Goal: Task Accomplishment & Management: Use online tool/utility

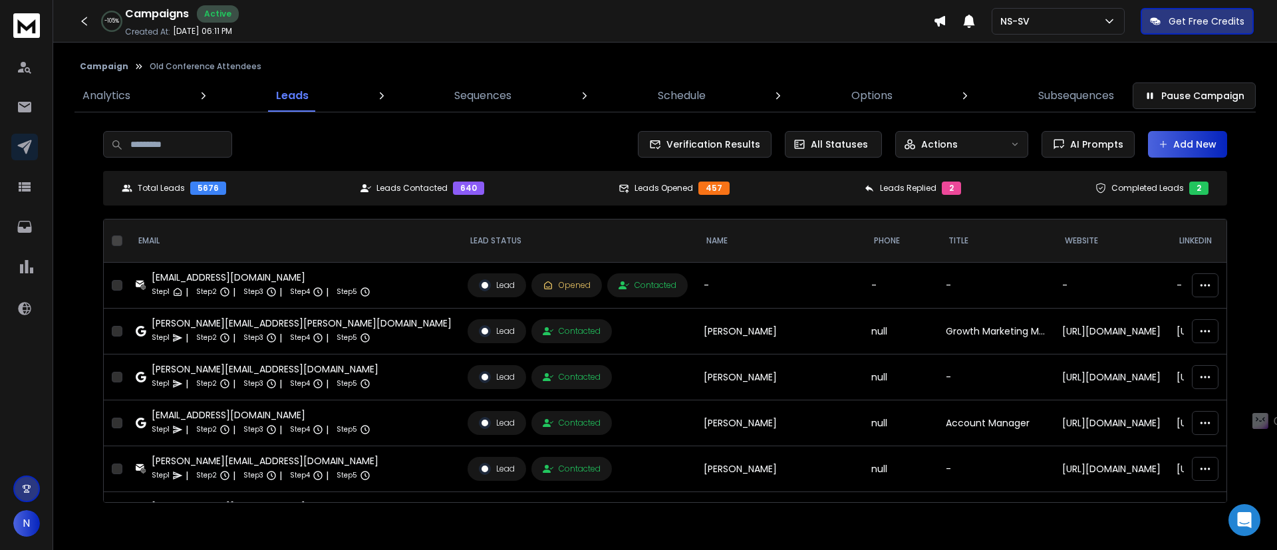
click at [1188, 142] on button "Add New" at bounding box center [1187, 144] width 79 height 27
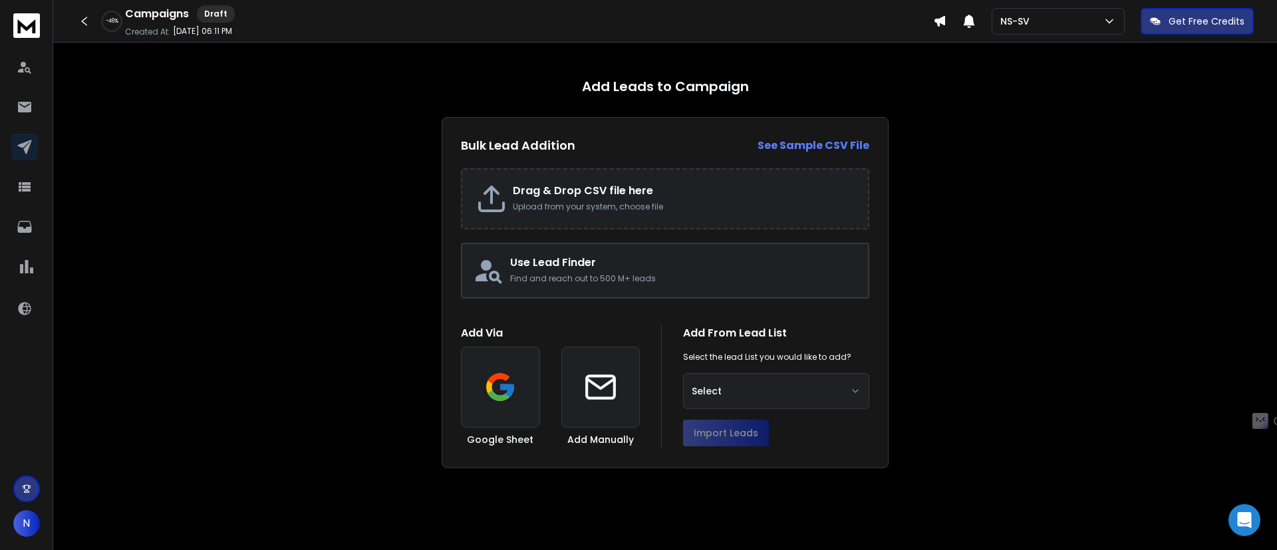
click at [608, 192] on h2 "Drag & Drop CSV file here" at bounding box center [684, 191] width 342 height 16
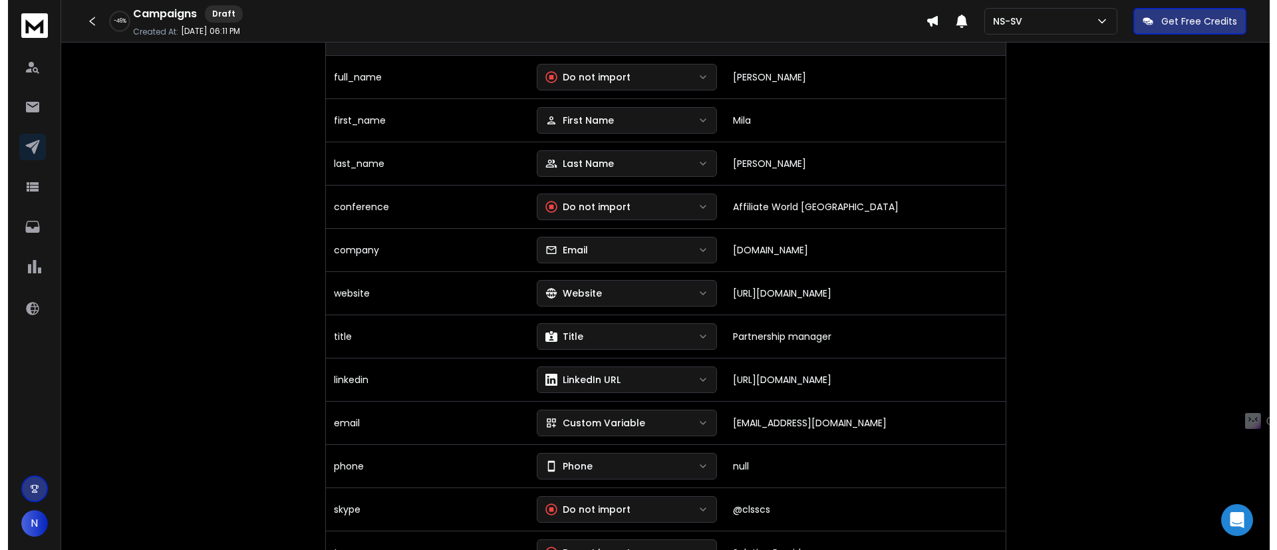
scroll to position [255, 0]
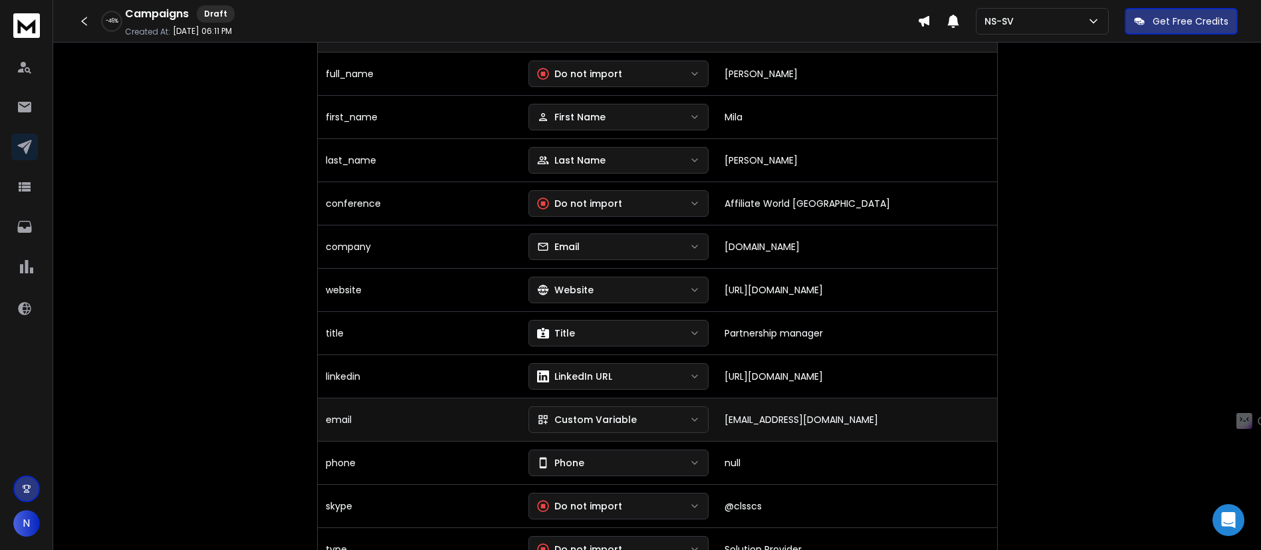
click at [575, 421] on div "Custom Variable" at bounding box center [587, 419] width 100 height 13
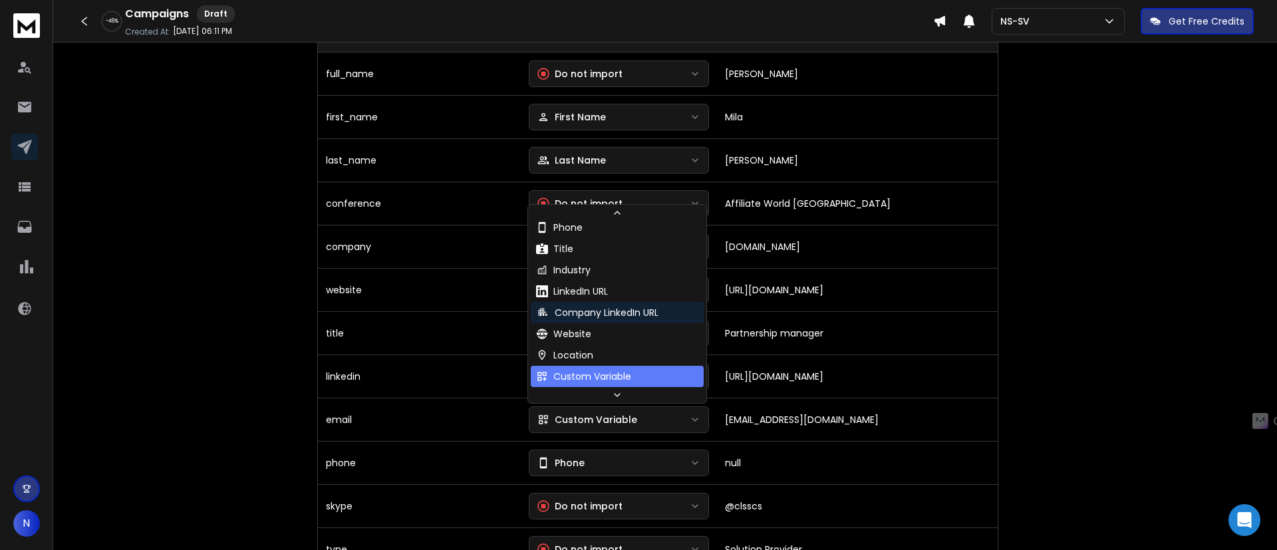
scroll to position [0, 0]
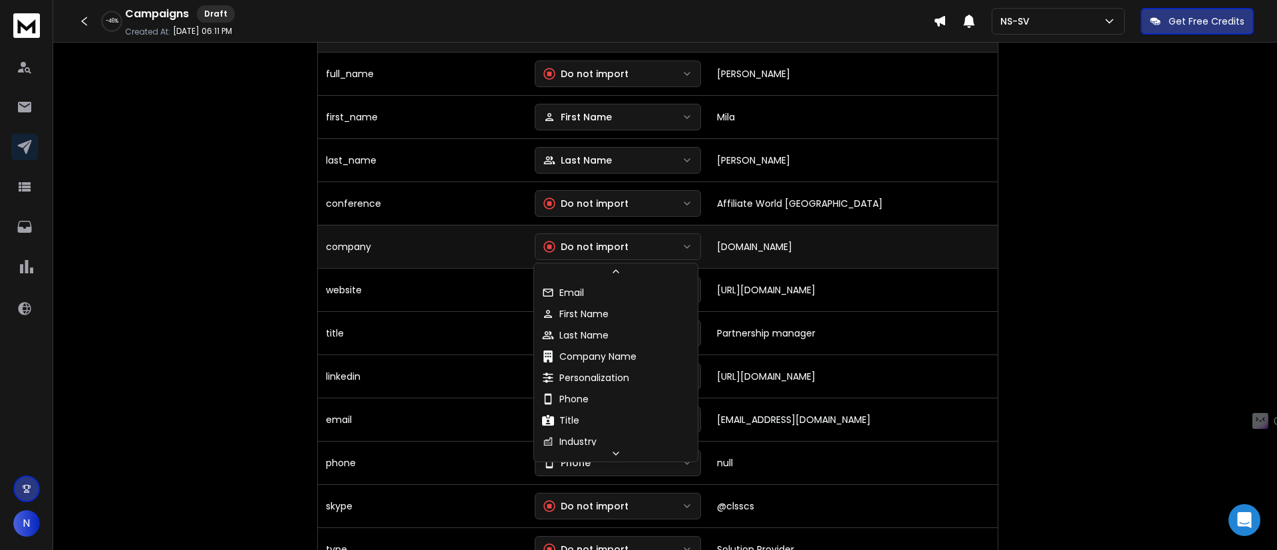
click at [579, 253] on button "Do not import" at bounding box center [618, 246] width 166 height 27
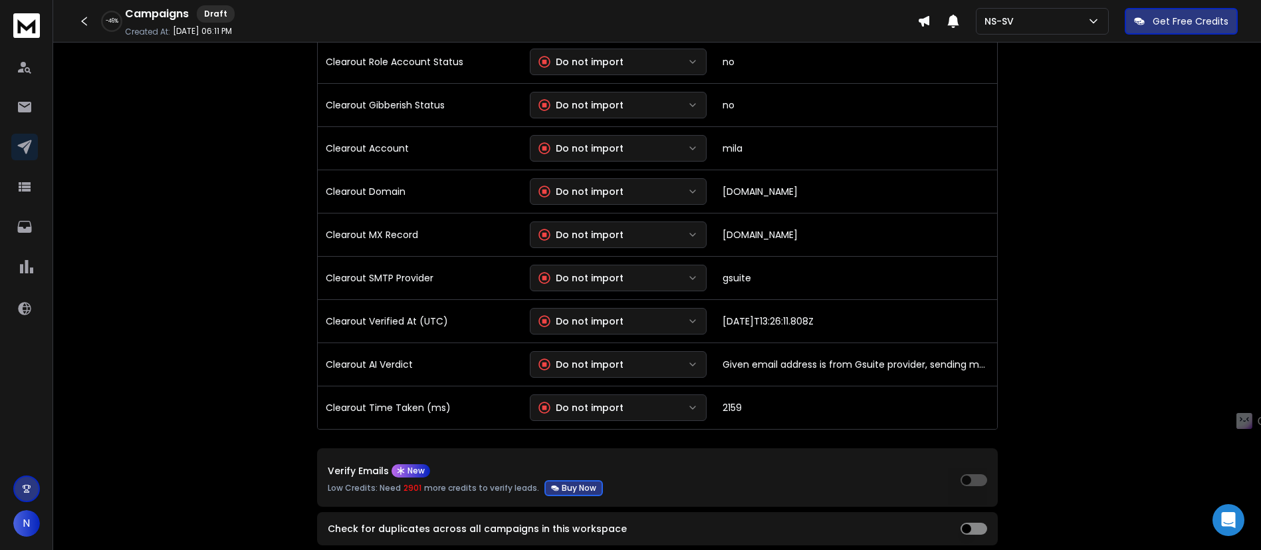
scroll to position [1087, 0]
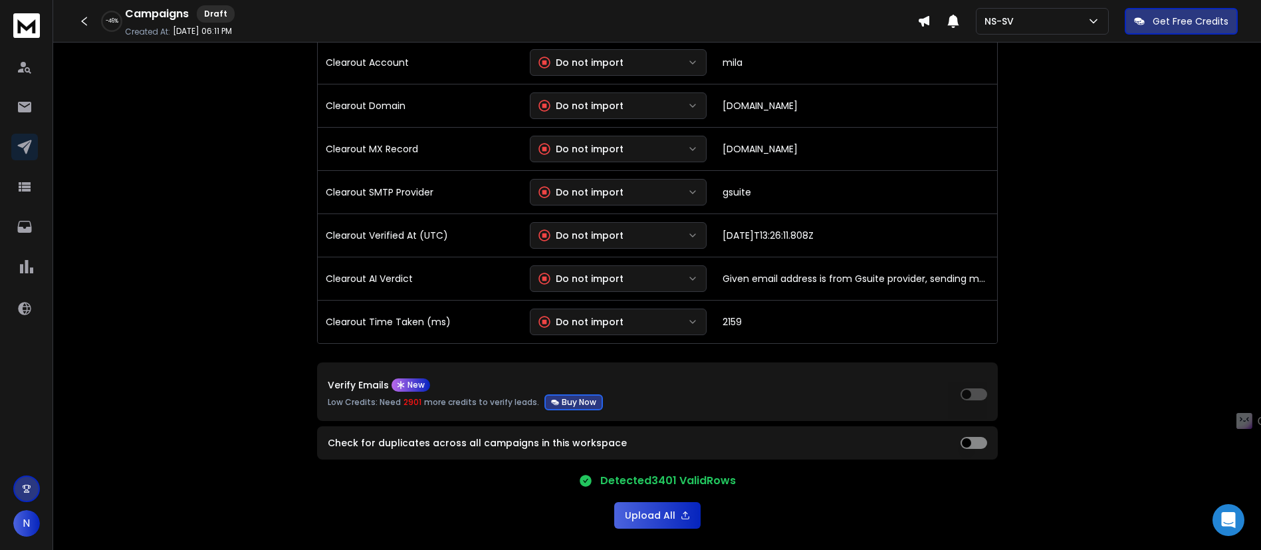
click at [649, 517] on button "Upload All" at bounding box center [657, 515] width 86 height 27
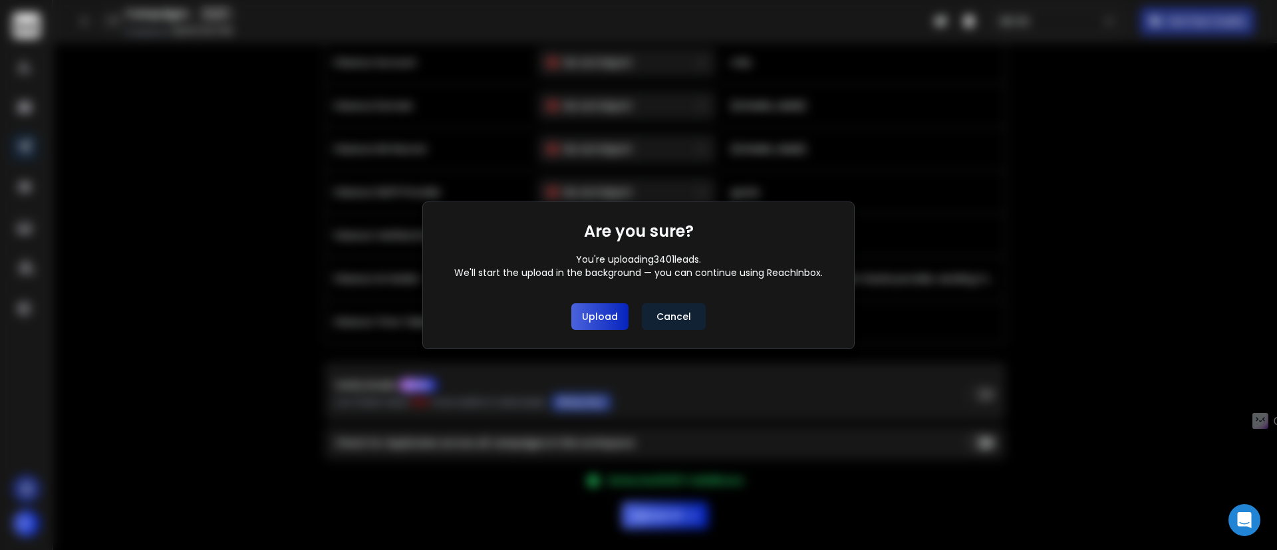
click at [592, 310] on button "Upload" at bounding box center [599, 316] width 57 height 27
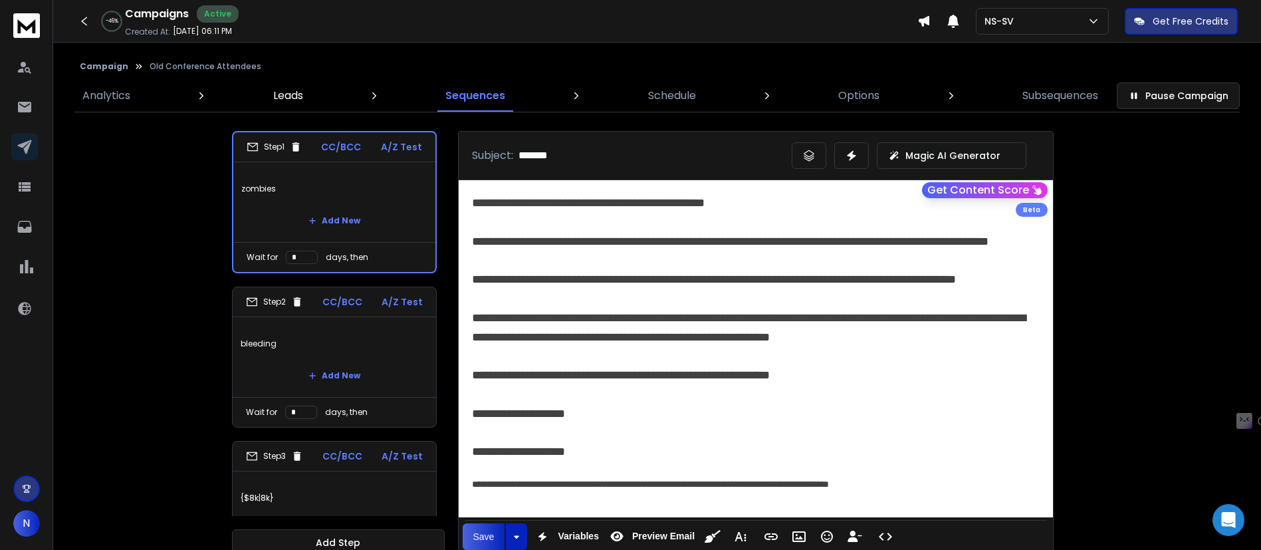
click at [289, 96] on p "Leads" at bounding box center [288, 96] width 30 height 16
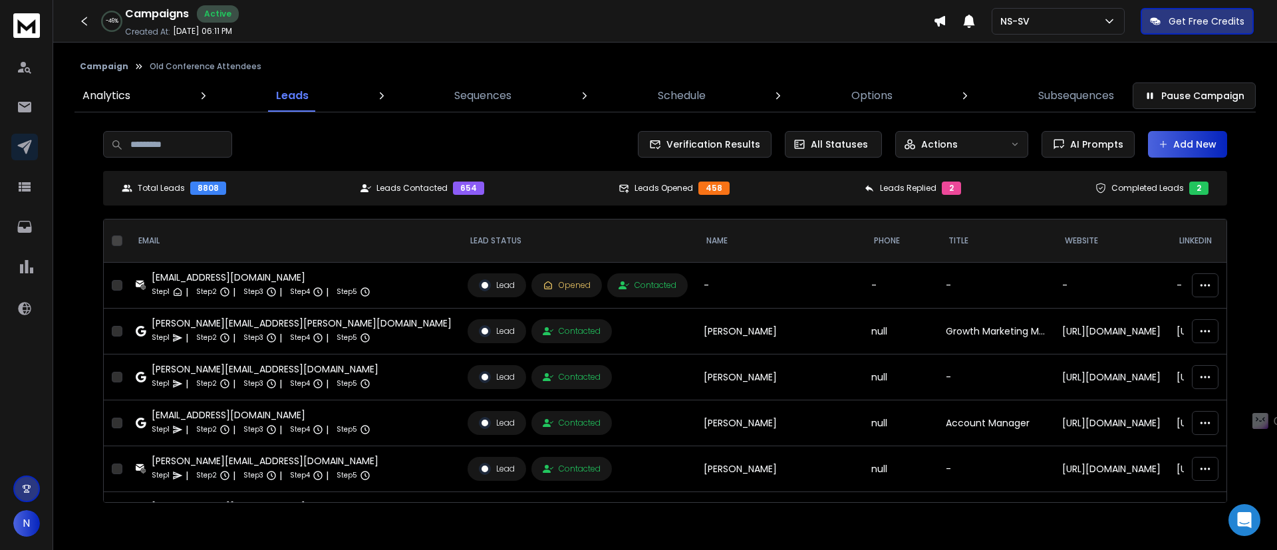
click at [103, 94] on p "Analytics" at bounding box center [106, 96] width 48 height 16
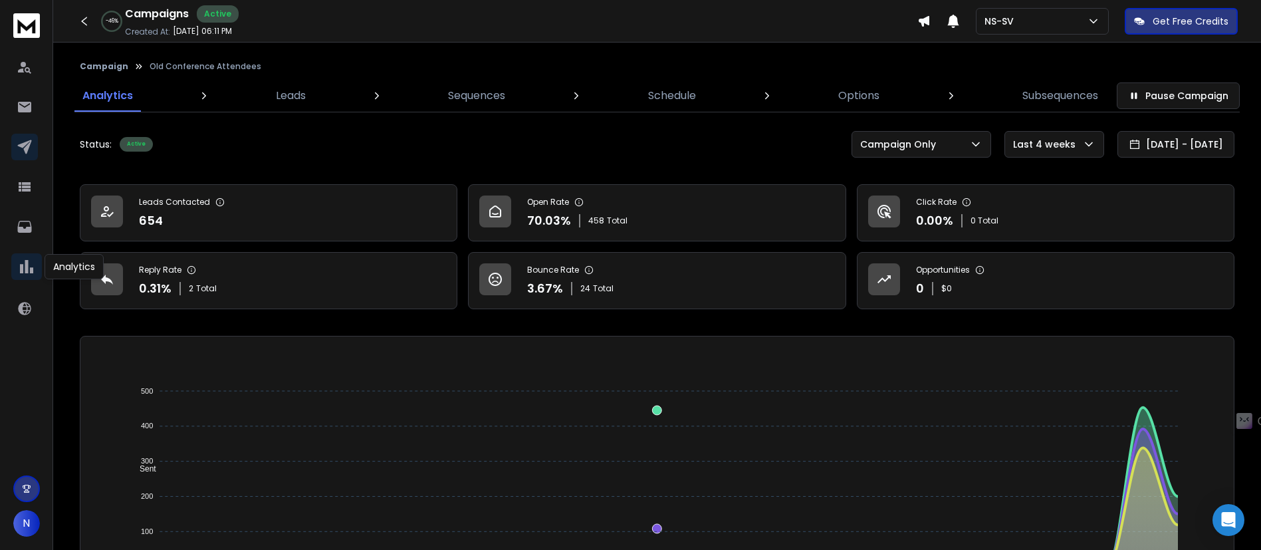
click at [21, 273] on icon at bounding box center [27, 267] width 20 height 20
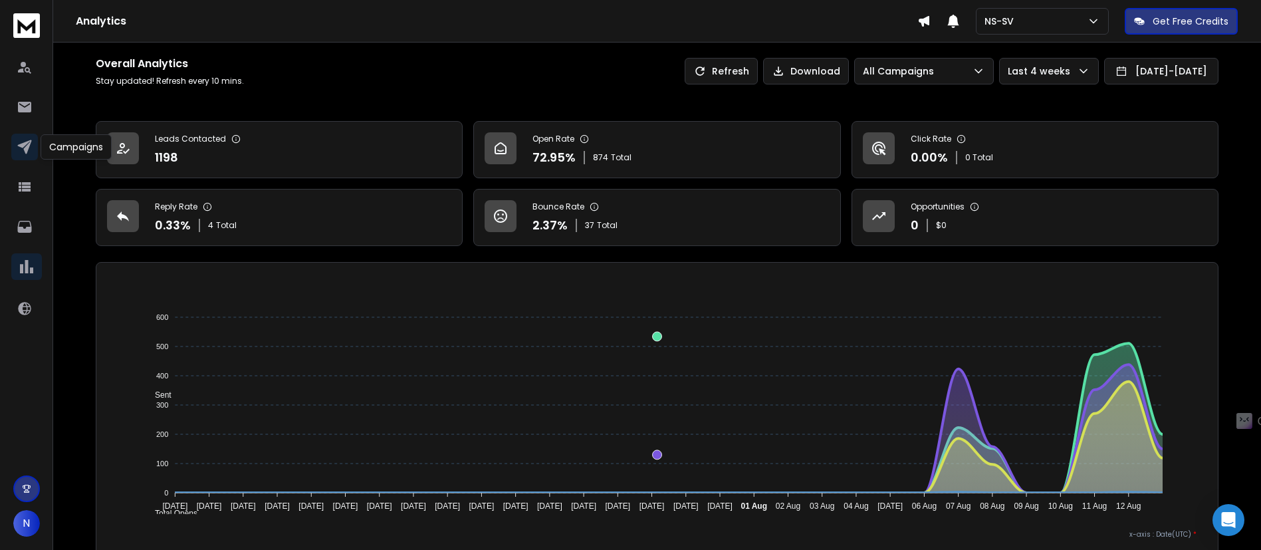
click at [29, 142] on icon at bounding box center [25, 147] width 16 height 16
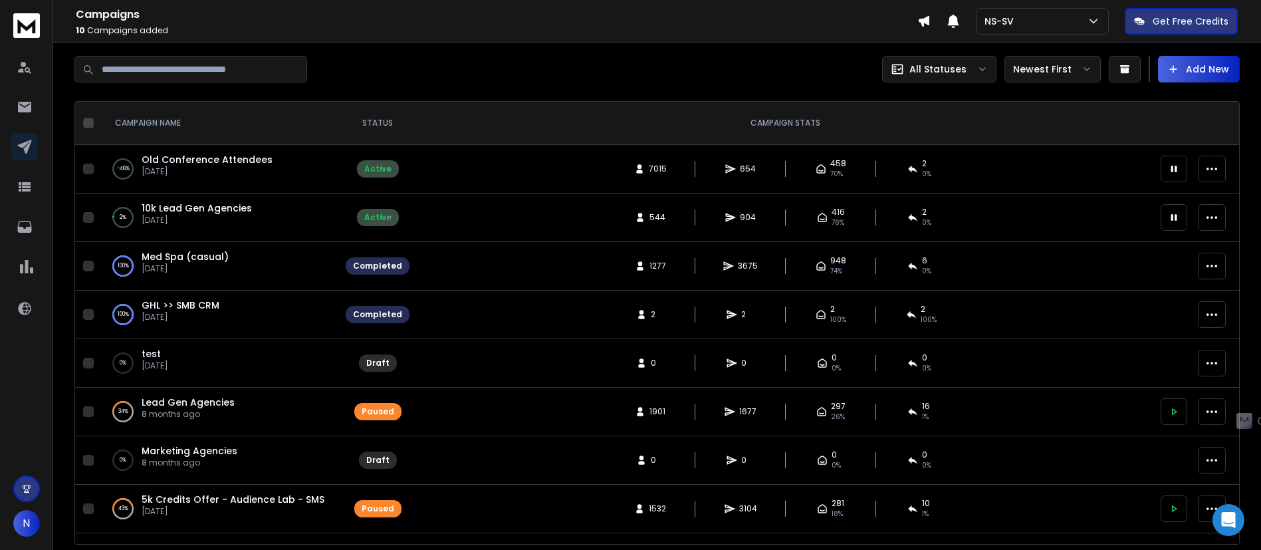
click at [181, 161] on span "Old Conference Attendees" at bounding box center [207, 159] width 131 height 13
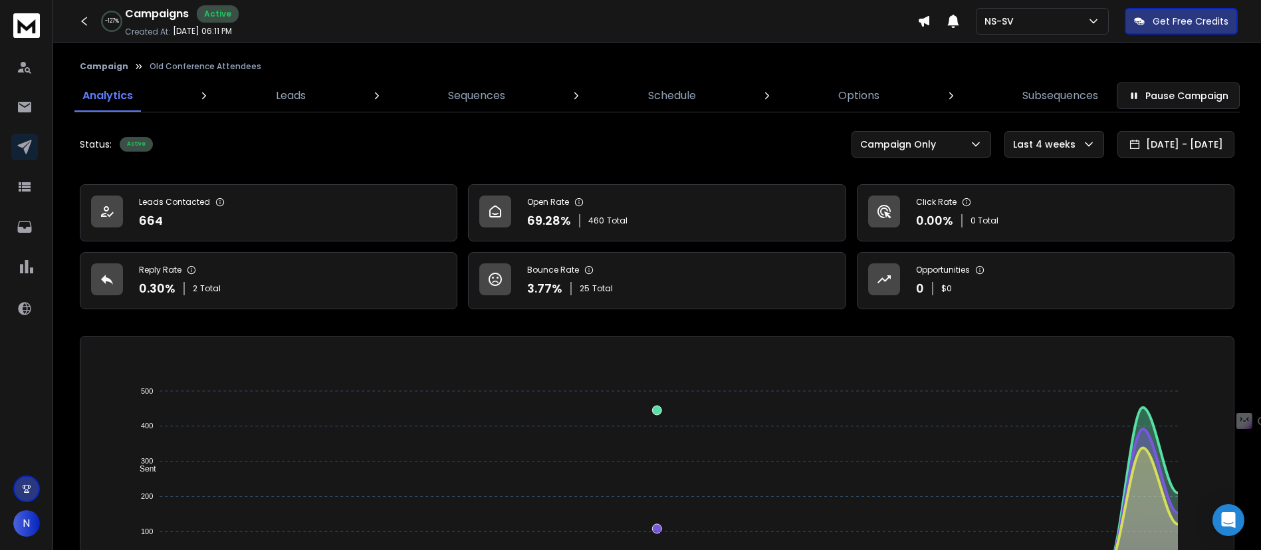
click at [96, 62] on button "Campaign" at bounding box center [104, 66] width 49 height 11
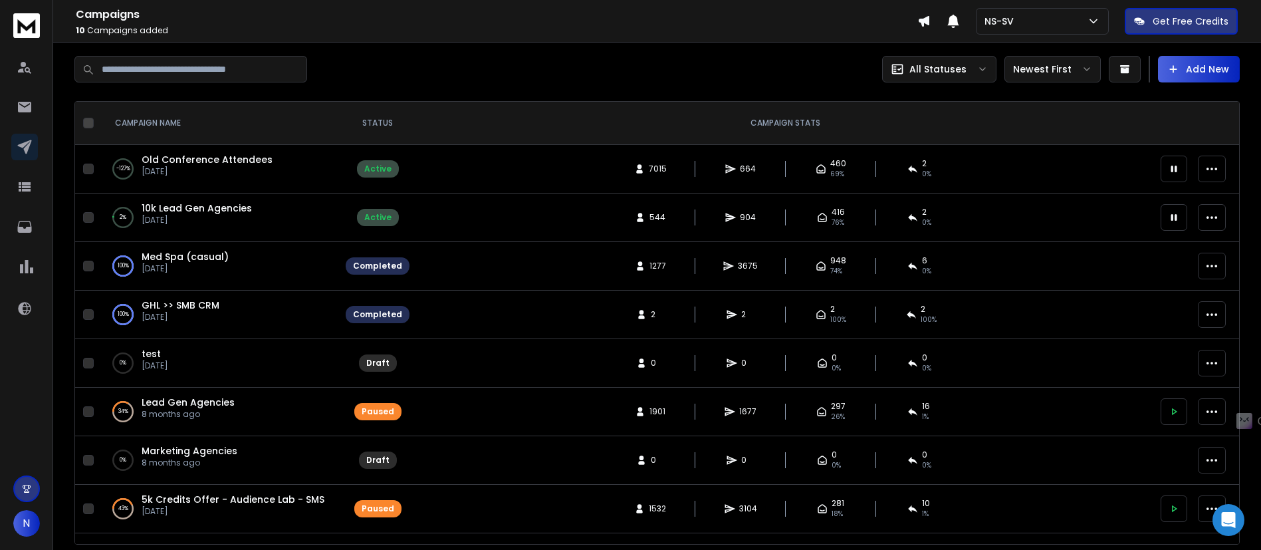
click at [178, 161] on span "Old Conference Attendees" at bounding box center [207, 159] width 131 height 13
